Goal: Task Accomplishment & Management: Use online tool/utility

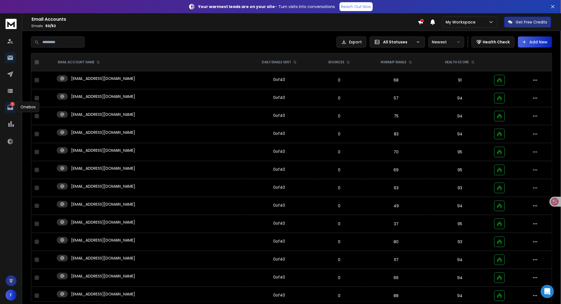
click at [10, 107] on icon at bounding box center [10, 107] width 7 height 7
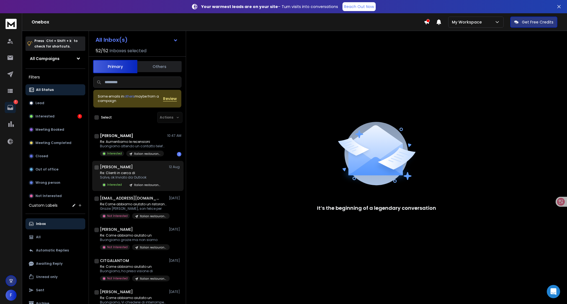
click at [143, 169] on div "[PERSON_NAME] [DATE]" at bounding box center [140, 167] width 81 height 6
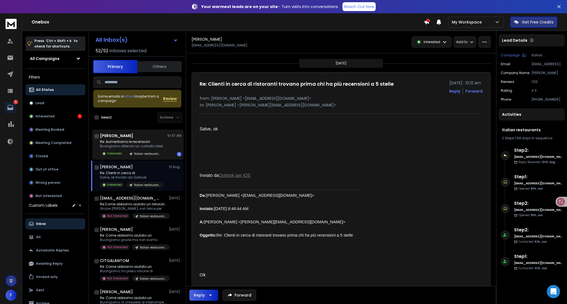
click at [133, 137] on h1 "[PERSON_NAME]" at bounding box center [116, 136] width 33 height 6
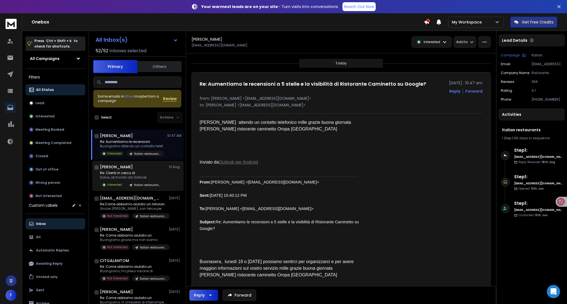
click at [122, 172] on p "Re: Clienti in cerca di" at bounding box center [132, 173] width 64 height 4
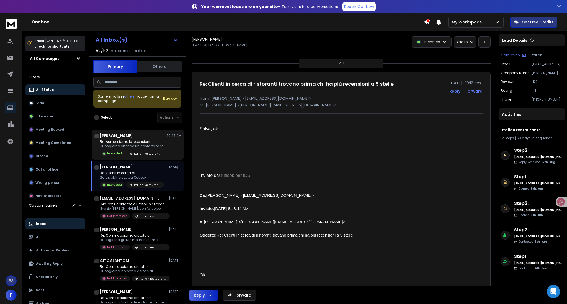
click at [125, 138] on h1 "[PERSON_NAME]" at bounding box center [116, 136] width 33 height 6
